Goal: Task Accomplishment & Management: Use online tool/utility

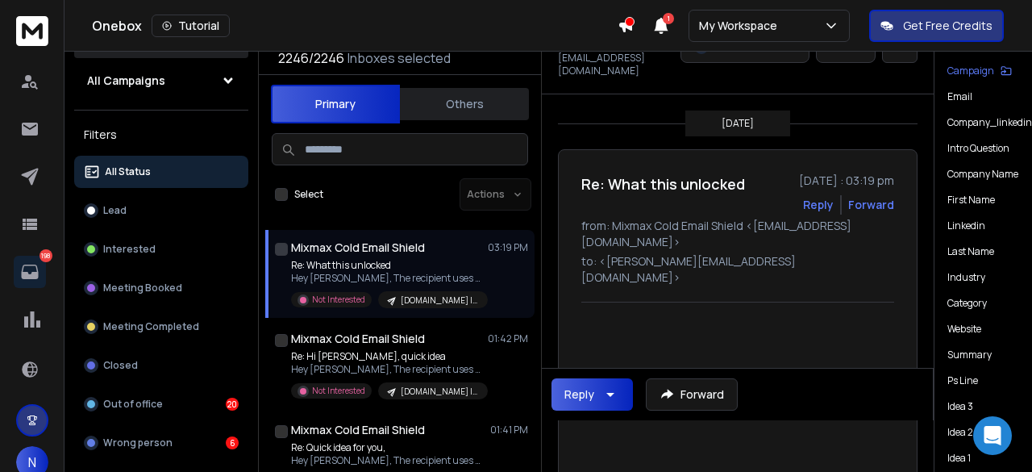
scroll to position [467, 0]
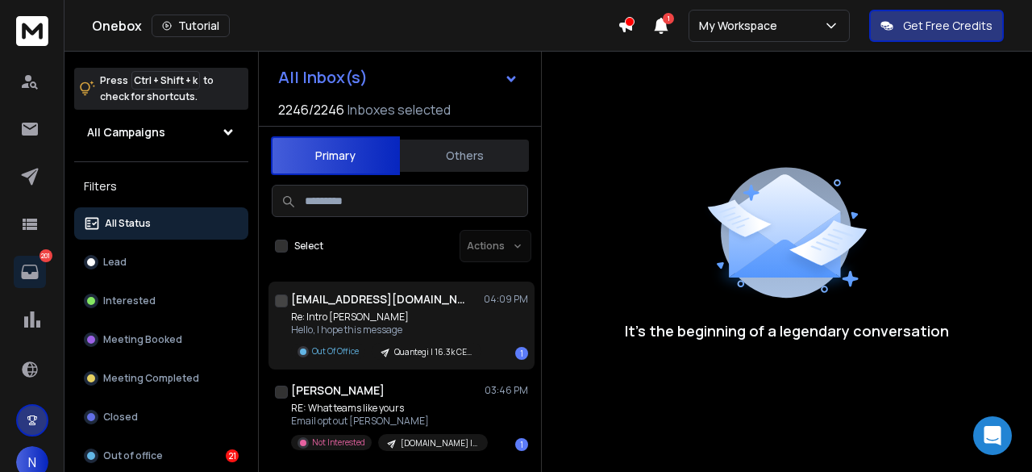
click at [352, 306] on h1 "[EMAIL_ADDRESS][DOMAIN_NAME]" at bounding box center [379, 299] width 177 height 16
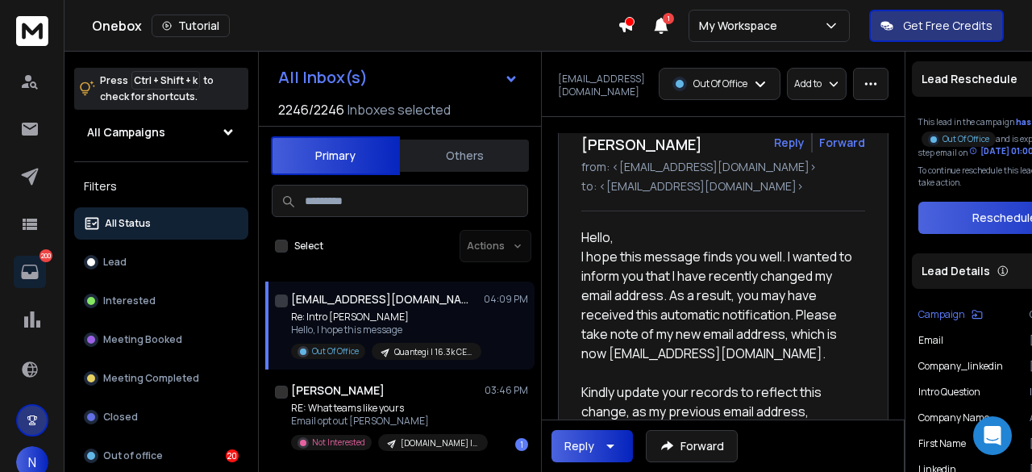
scroll to position [85, 0]
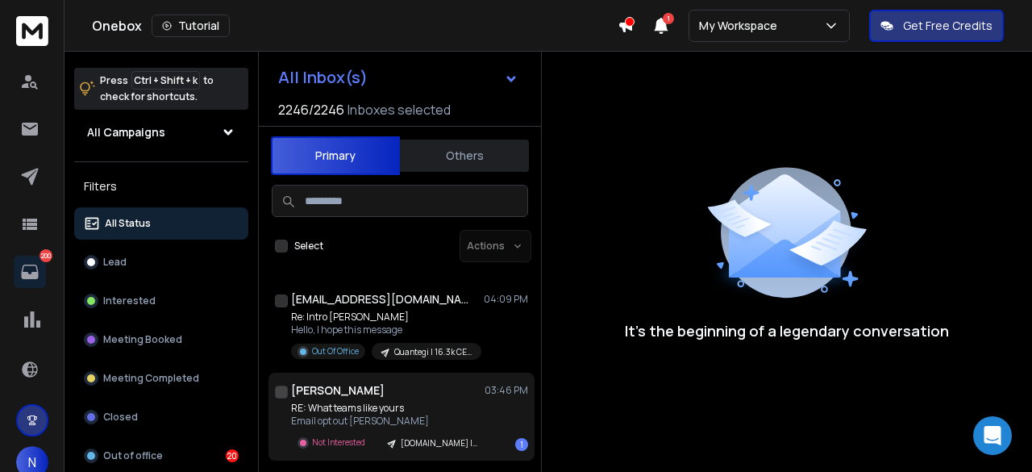
click at [452, 425] on p "Email opt out [PERSON_NAME]" at bounding box center [388, 421] width 194 height 13
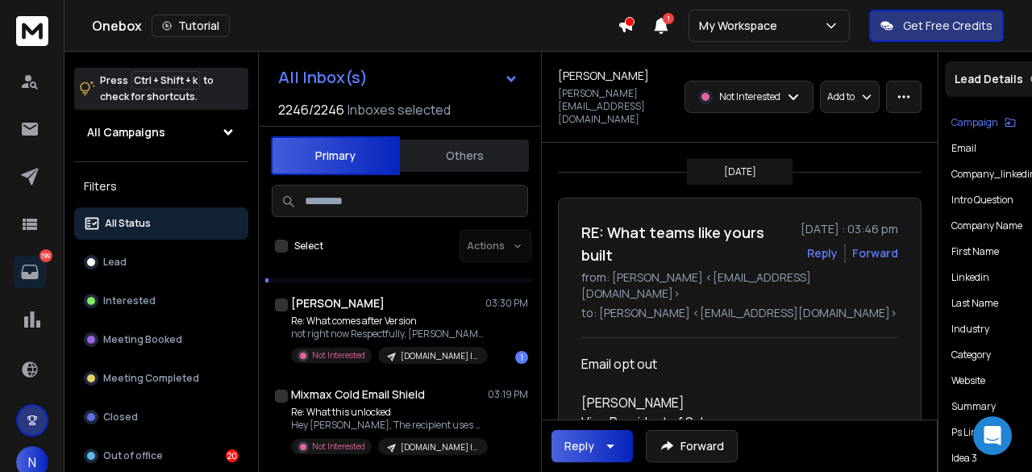
scroll to position [177, 0]
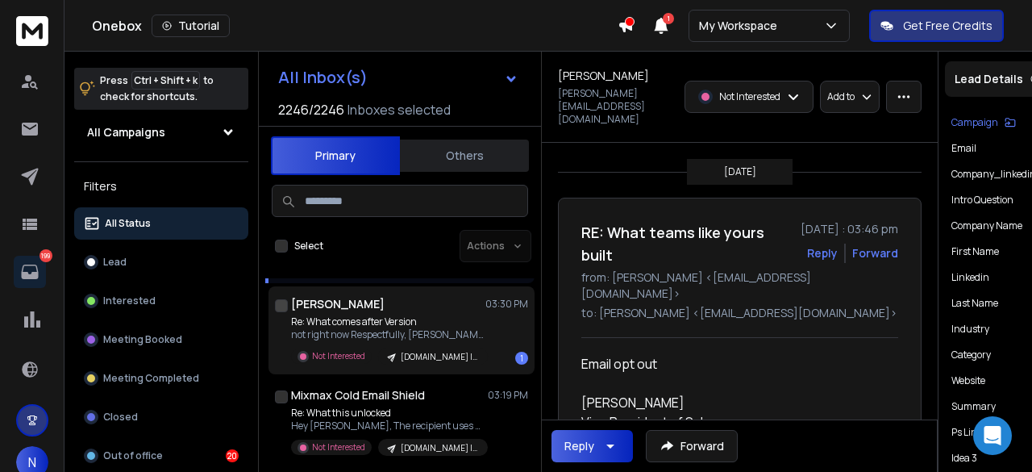
click at [410, 316] on p "Re: What comes after Version" at bounding box center [388, 321] width 194 height 13
